Goal: Use online tool/utility: Use online tool/utility

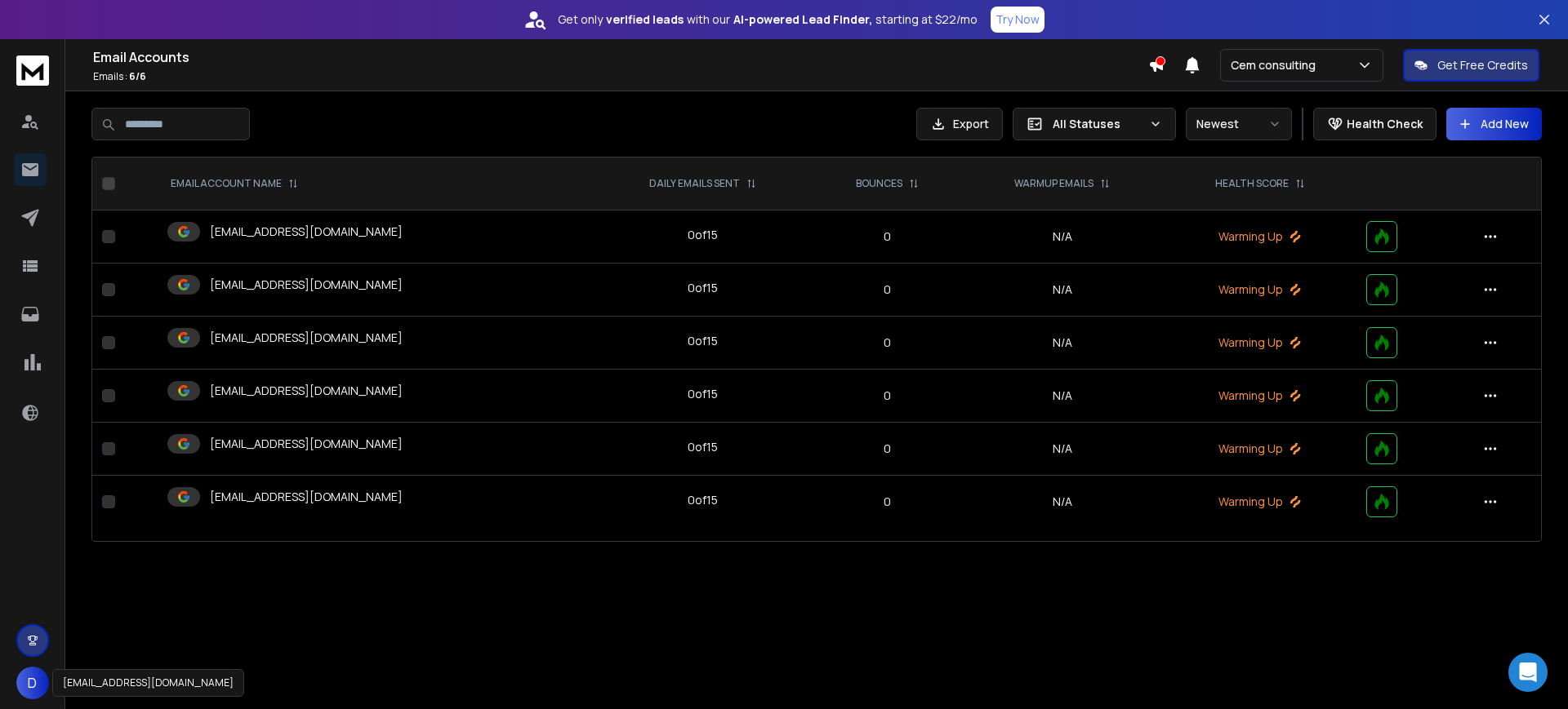
drag, startPoint x: 0, startPoint y: 0, endPoint x: 40, endPoint y: 688, distance: 689.2
click at [40, 688] on span "D" at bounding box center [32, 682] width 32 height 32
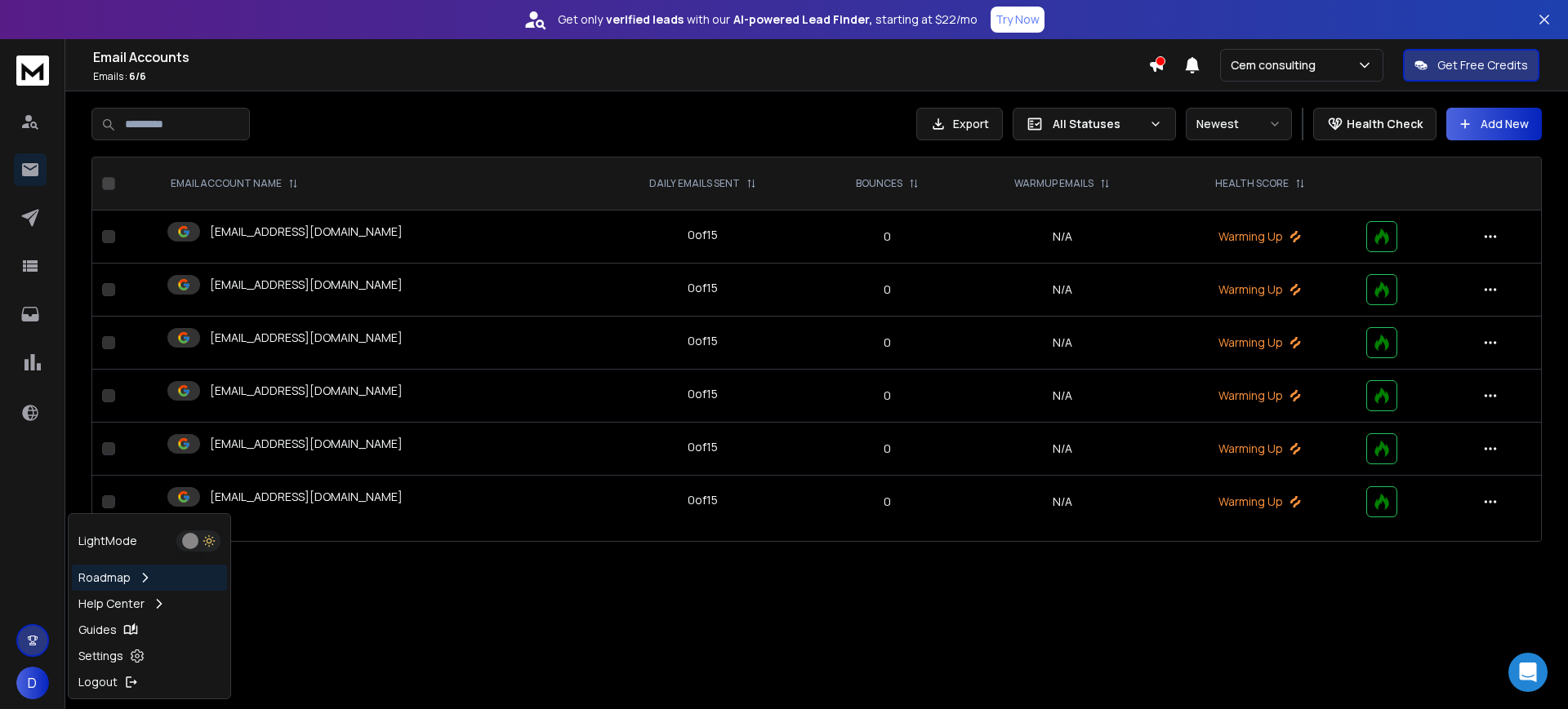
click at [592, 641] on div "Get only verified leads with our AI-powered Lead Finder, starting at $22/mo Try…" at bounding box center [784, 354] width 1568 height 709
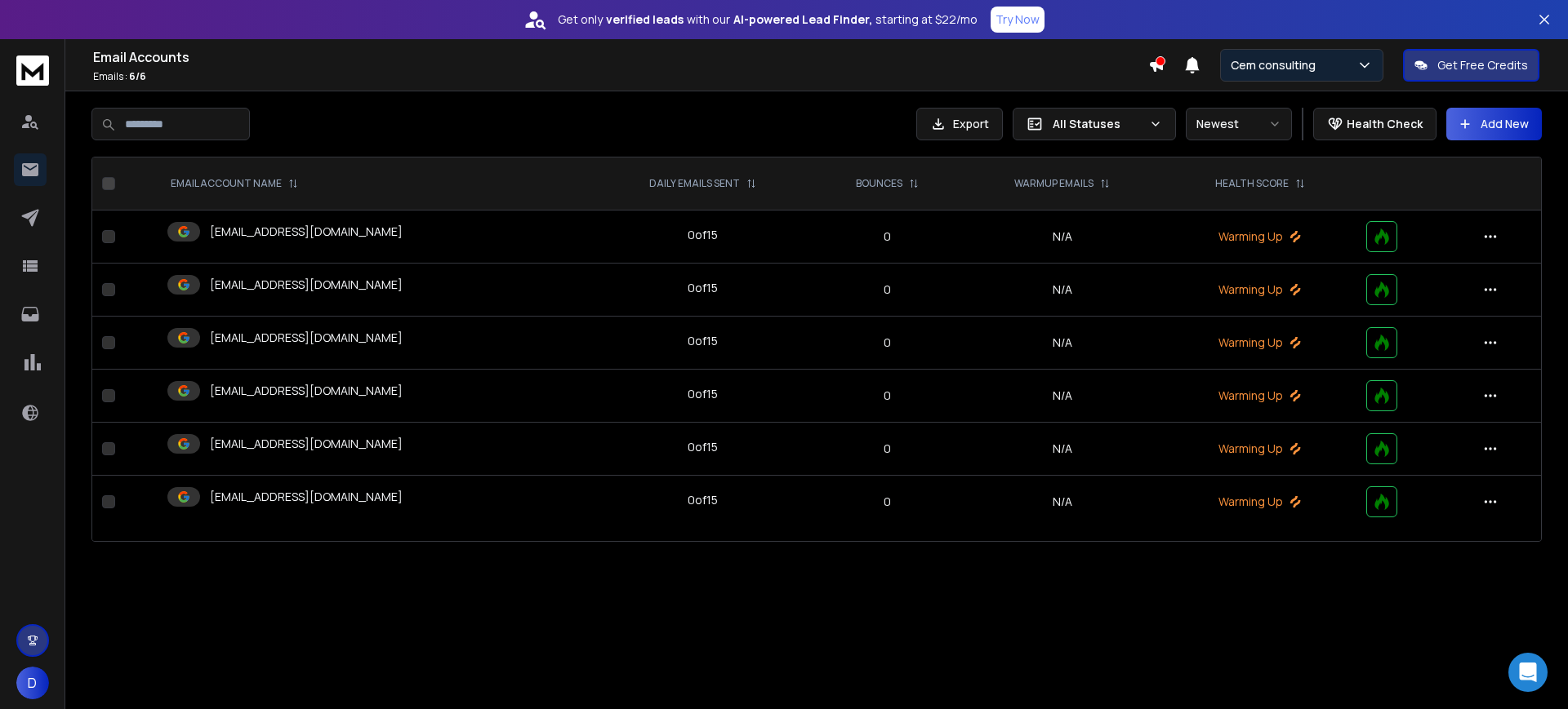
click at [1337, 50] on button "Cem consulting" at bounding box center [1301, 64] width 163 height 32
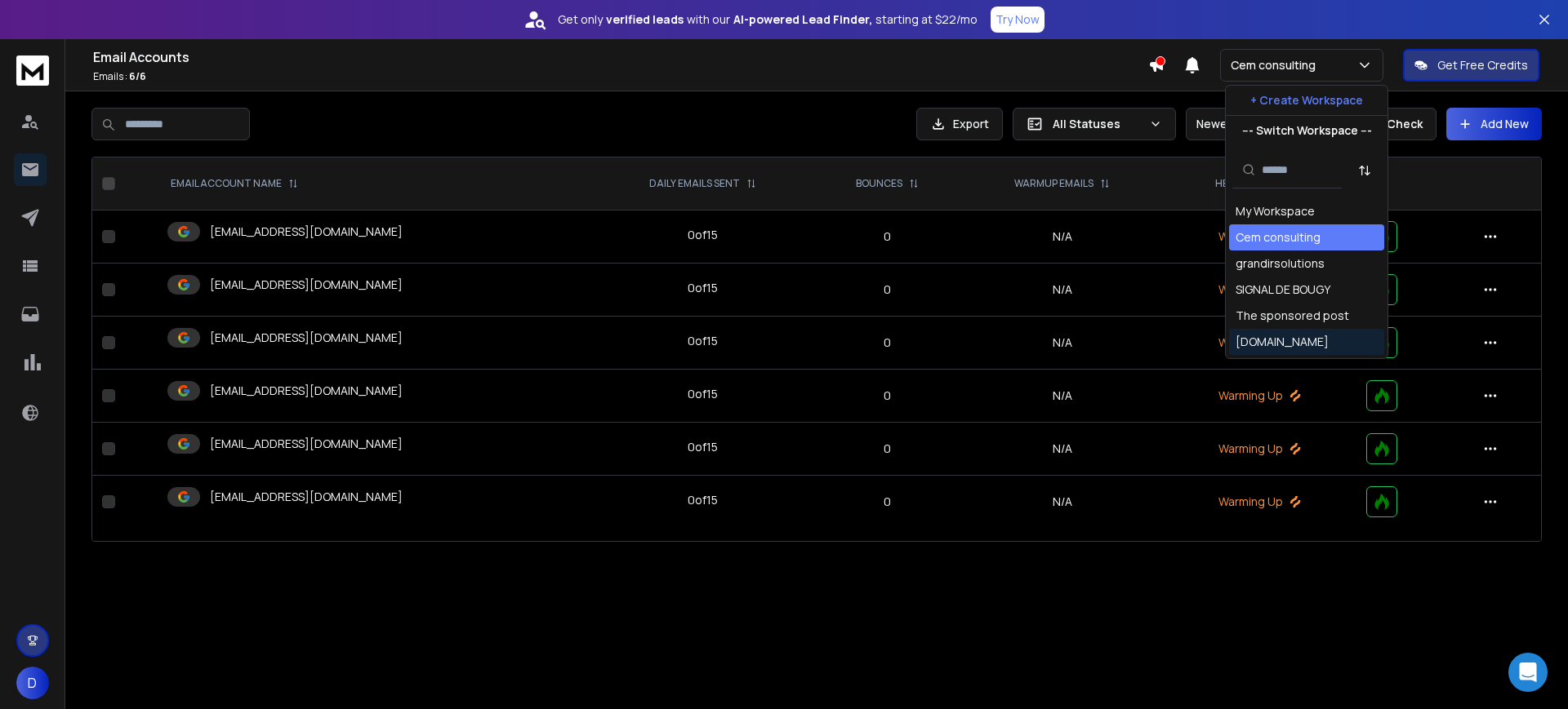
click at [1309, 339] on div "[DOMAIN_NAME]" at bounding box center [1282, 342] width 93 height 17
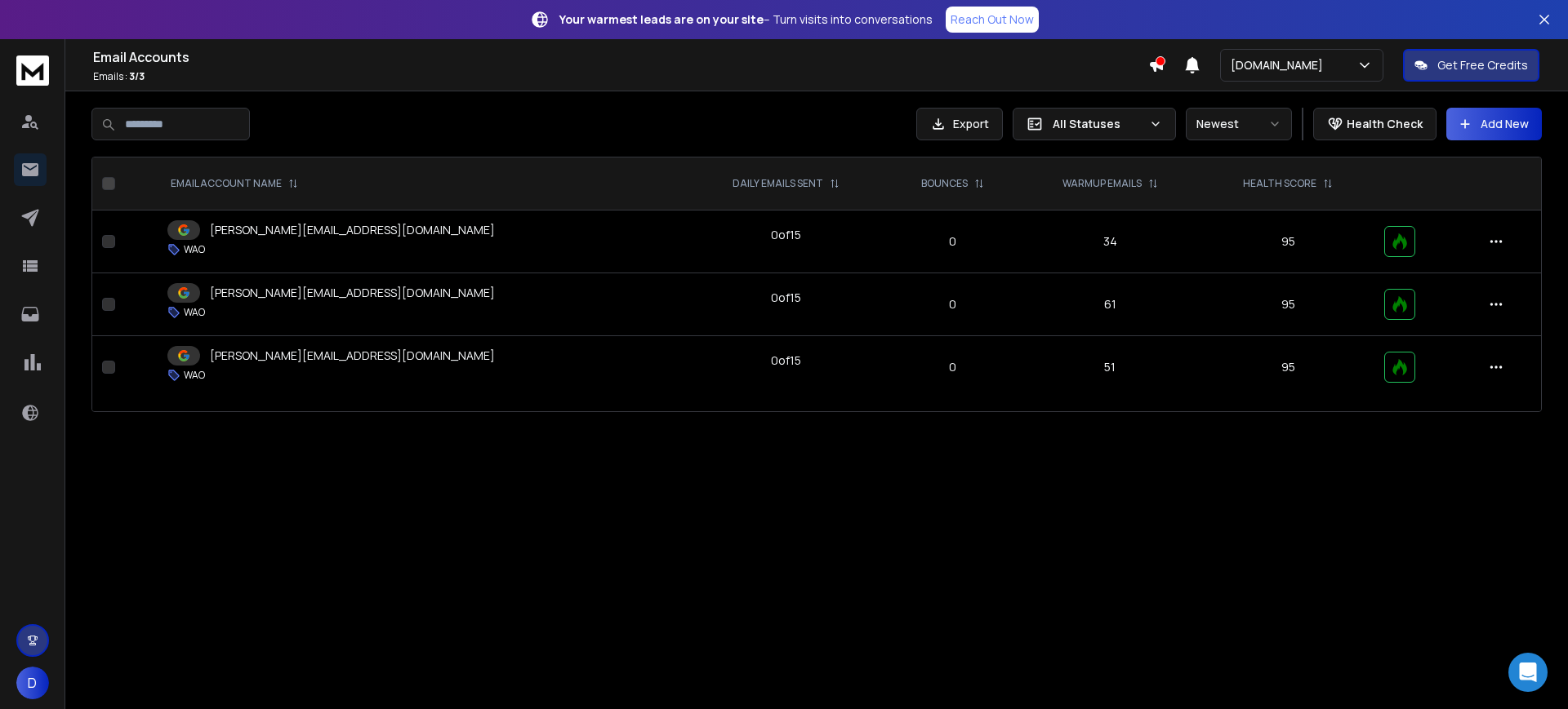
click at [428, 540] on div "Your warmest leads are on your site – Turn visits into conversations Reach Out …" at bounding box center [784, 354] width 1568 height 709
